Goal: Task Accomplishment & Management: Manage account settings

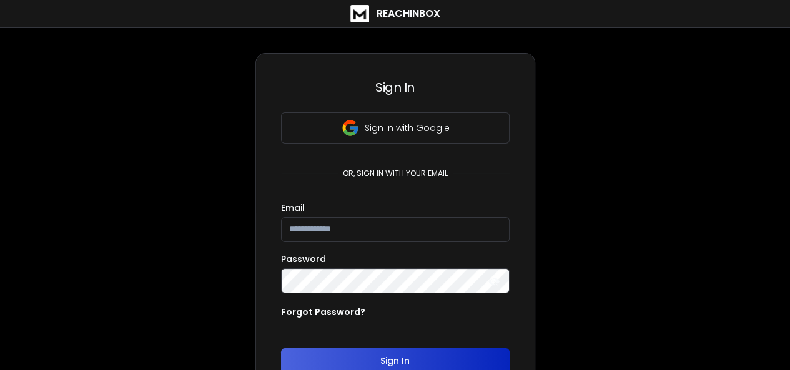
click at [411, 235] on input "email" at bounding box center [395, 229] width 228 height 25
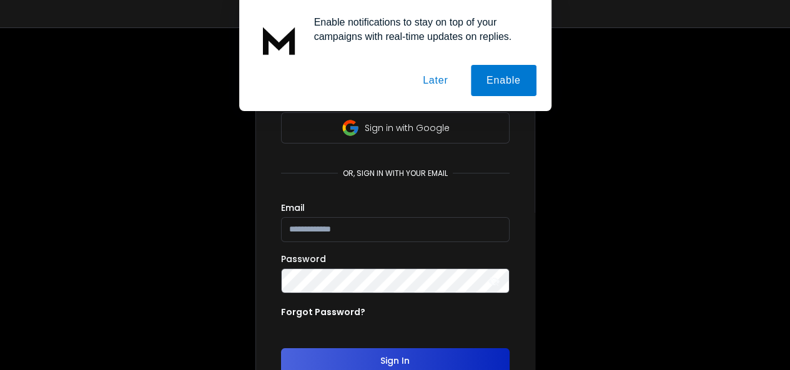
type input "**********"
click at [441, 81] on button "Later" at bounding box center [435, 80] width 56 height 31
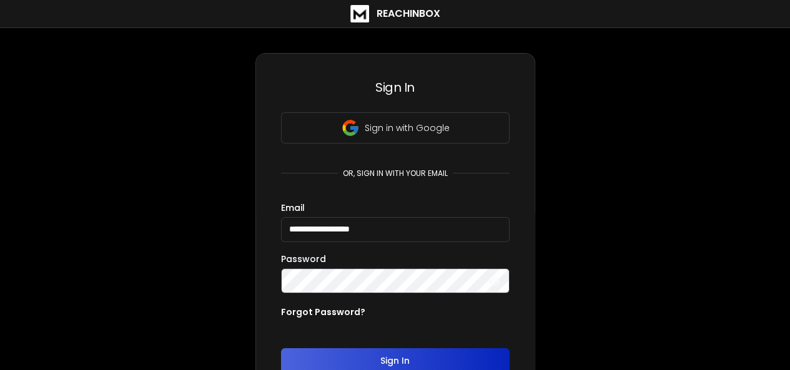
click at [497, 283] on icon at bounding box center [493, 281] width 11 height 11
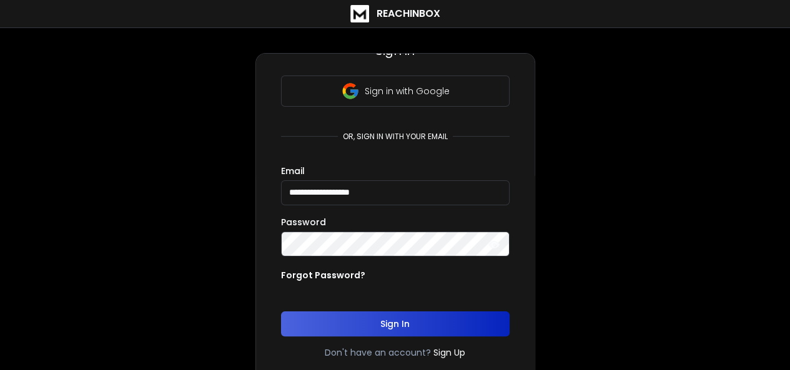
click at [413, 317] on button "Sign In" at bounding box center [395, 323] width 228 height 25
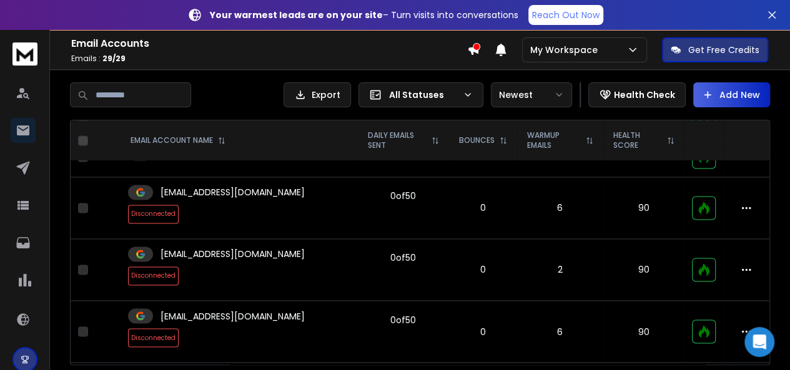
scroll to position [964, 0]
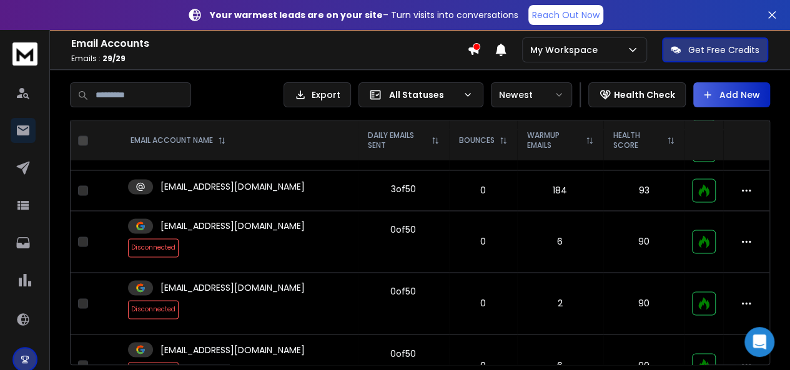
click at [80, 238] on button "button" at bounding box center [83, 242] width 10 height 10
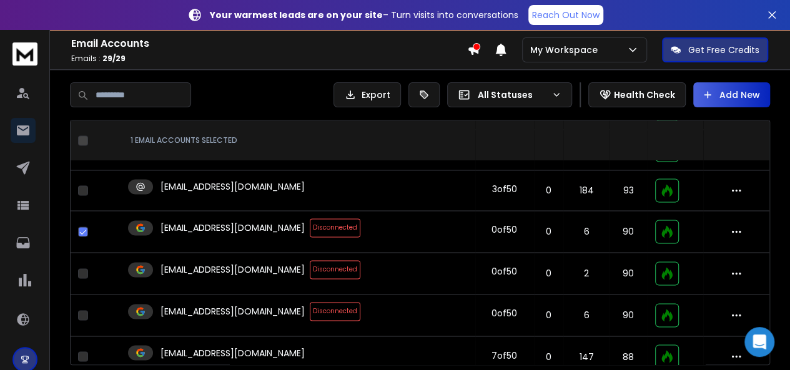
click at [80, 268] on button "button" at bounding box center [83, 273] width 10 height 10
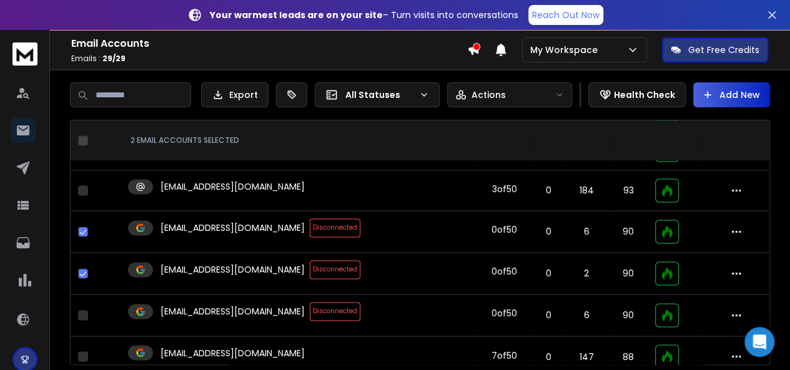
click at [85, 310] on button "button" at bounding box center [83, 315] width 10 height 10
click at [561, 88] on button "Actions" at bounding box center [509, 94] width 125 height 25
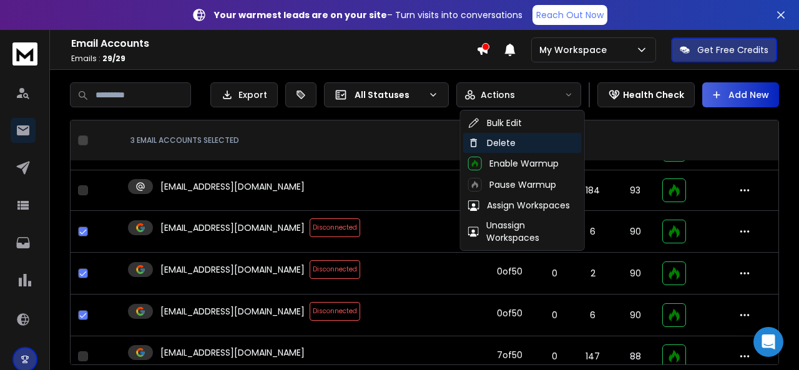
click at [495, 144] on div "Delete" at bounding box center [491, 143] width 47 height 12
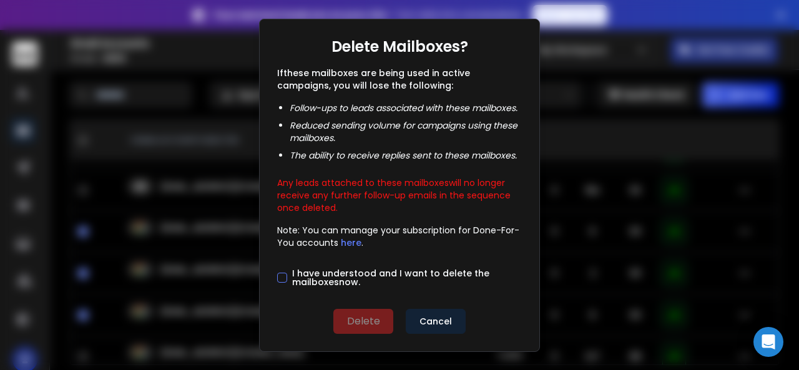
click at [313, 275] on label "I have understood and I want to delete the mailbox es now." at bounding box center [407, 277] width 230 height 17
click at [287, 275] on button "I have understood and I want to delete the mailbox es now." at bounding box center [282, 278] width 10 height 10
click at [361, 321] on button "Delete" at bounding box center [363, 321] width 60 height 25
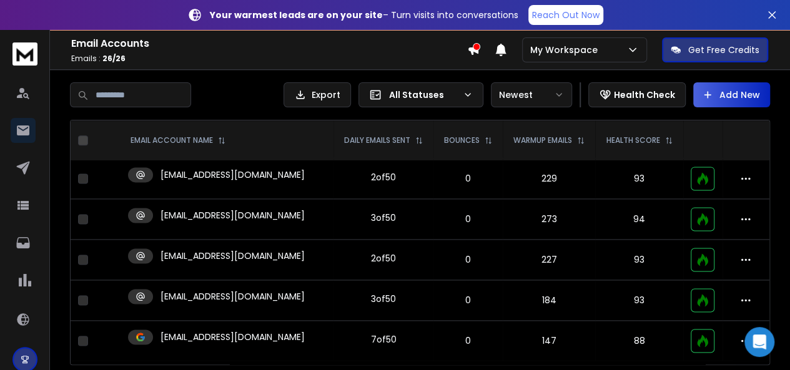
scroll to position [869, 0]
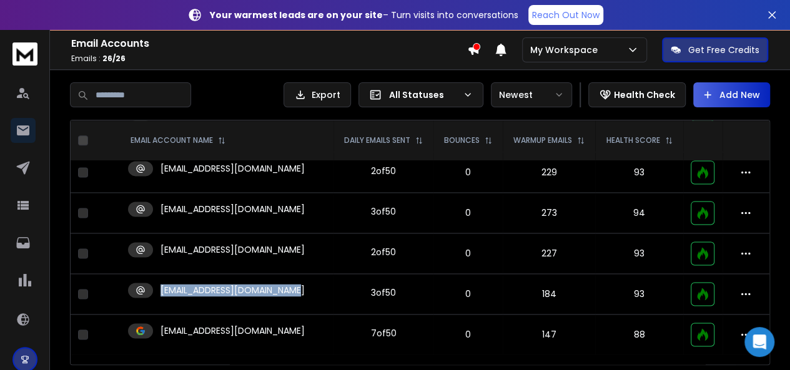
drag, startPoint x: 303, startPoint y: 293, endPoint x: 157, endPoint y: 286, distance: 146.8
click at [157, 286] on div "mail1@marinsupercargo.co.in" at bounding box center [227, 290] width 198 height 15
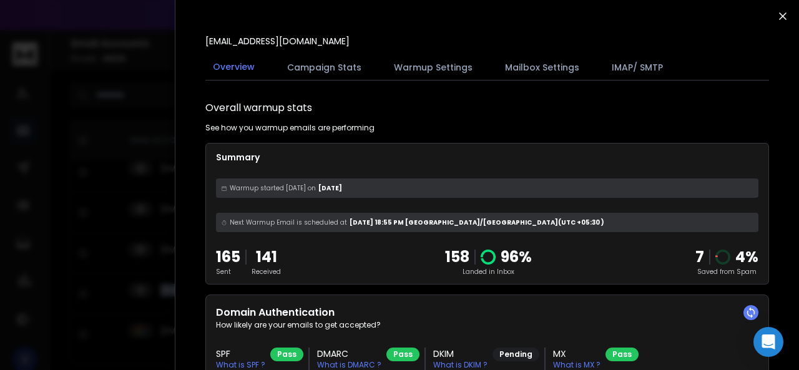
click at [784, 15] on icon "button" at bounding box center [782, 16] width 12 height 12
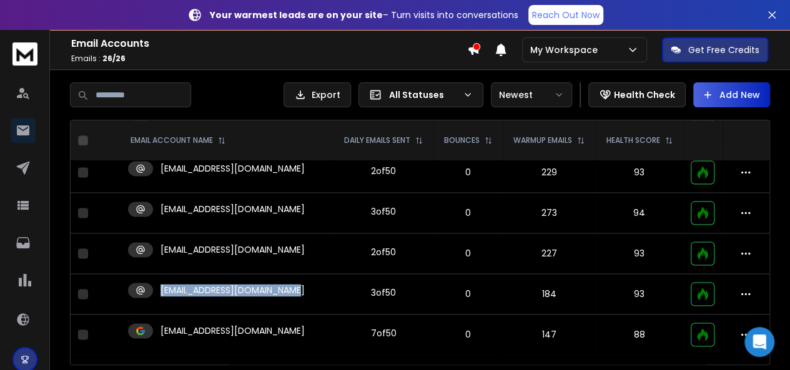
copy p "mail1@marinsupercargo.co.in"
